Goal: Task Accomplishment & Management: Use online tool/utility

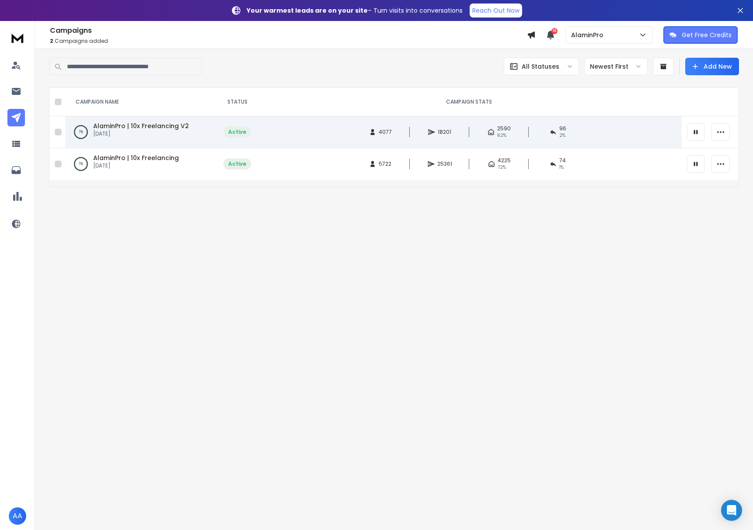
click at [145, 128] on span "AlaminPro | 10x Freelancing V2" at bounding box center [141, 126] width 96 height 9
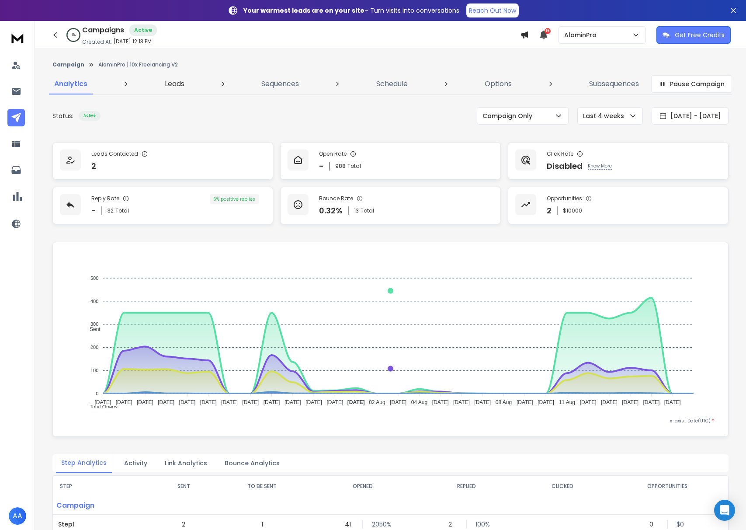
click at [174, 82] on p "Leads" at bounding box center [175, 84] width 20 height 10
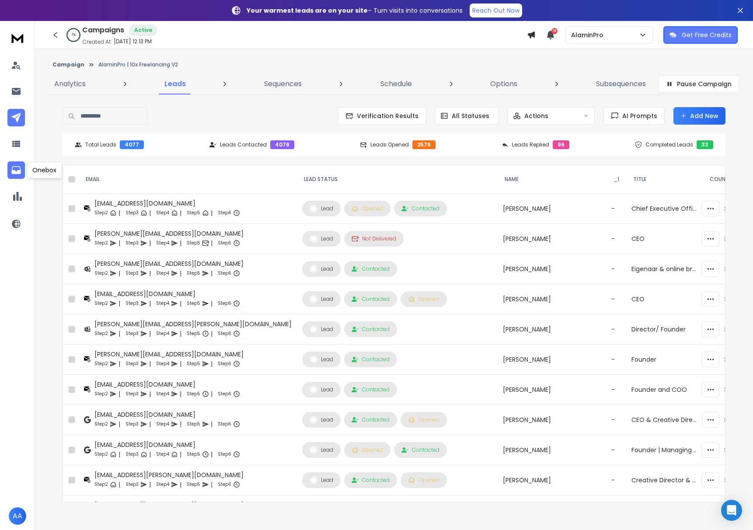
click at [21, 165] on icon at bounding box center [16, 170] width 10 height 10
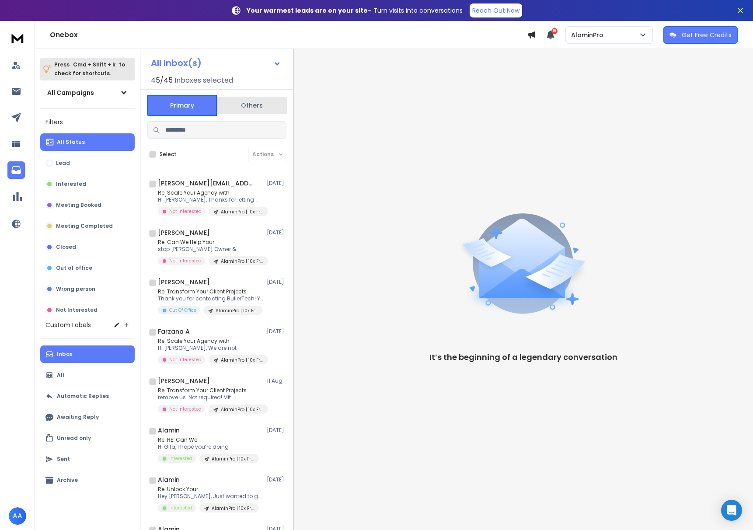
click at [70, 172] on div "All Status Lead Interested Meeting Booked Meeting Completed Closed Out of offic…" at bounding box center [87, 225] width 94 height 185
click at [68, 184] on p "Interested" at bounding box center [71, 184] width 30 height 7
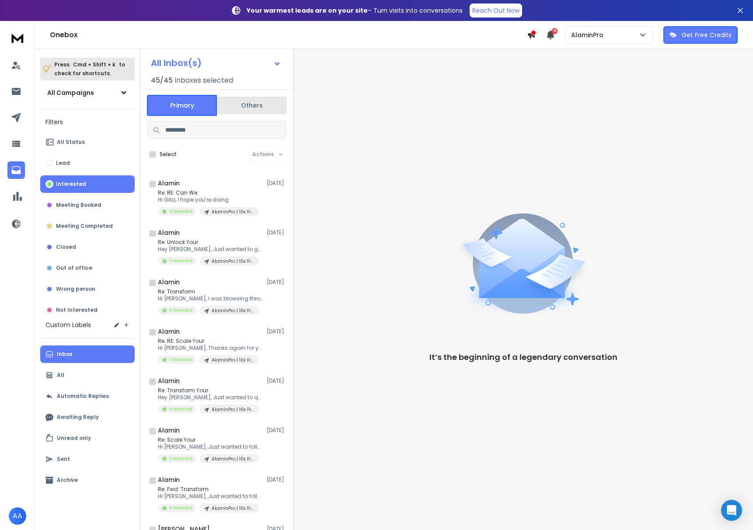
click at [741, 11] on icon at bounding box center [740, 10] width 5 height 5
